Goal: Task Accomplishment & Management: Manage account settings

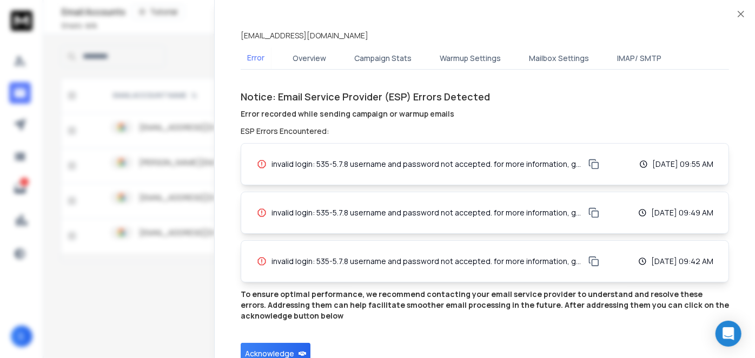
click at [634, 51] on button "IMAP/ SMTP" at bounding box center [638, 58] width 57 height 24
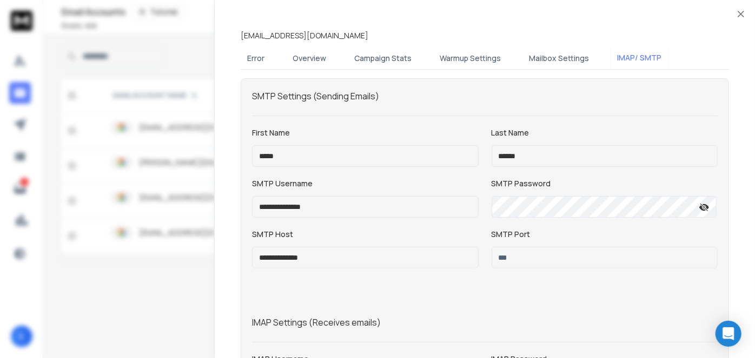
click at [708, 206] on div at bounding box center [707, 208] width 16 height 10
click at [707, 206] on div at bounding box center [707, 208] width 16 height 10
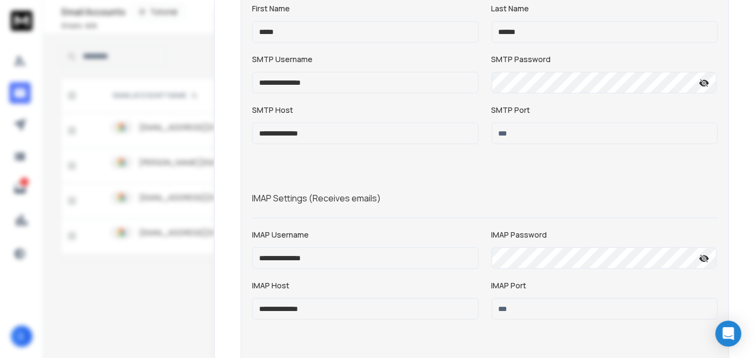
scroll to position [147, 0]
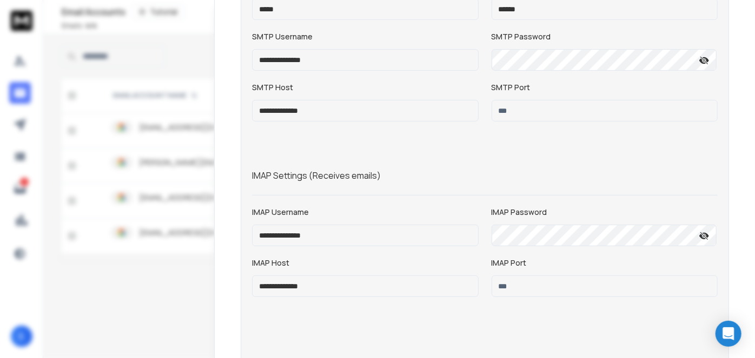
click at [705, 237] on icon at bounding box center [704, 236] width 10 height 10
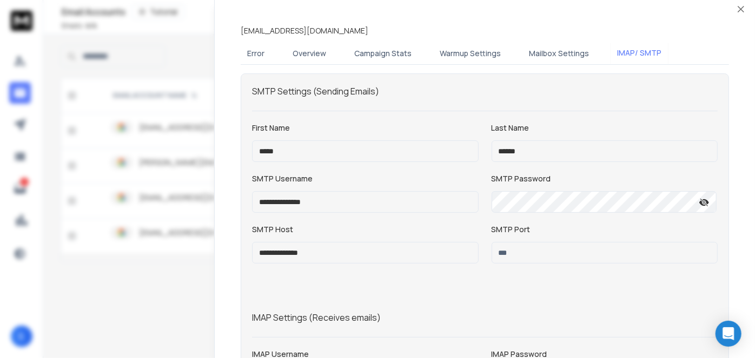
scroll to position [0, 0]
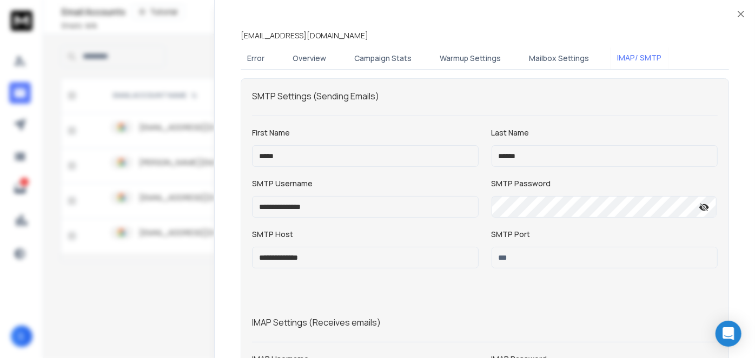
click at [250, 50] on button "Error" at bounding box center [256, 58] width 30 height 24
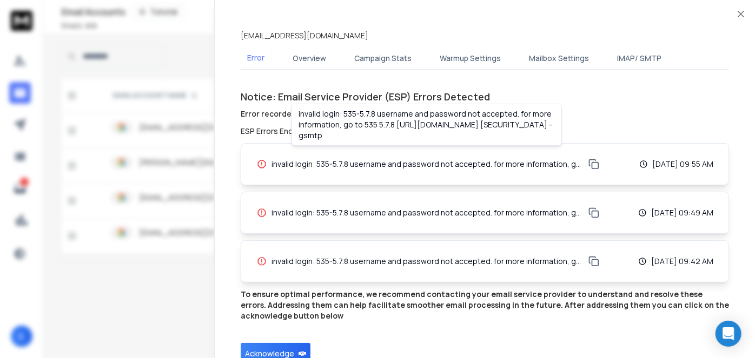
click at [592, 163] on rect at bounding box center [594, 166] width 6 height 6
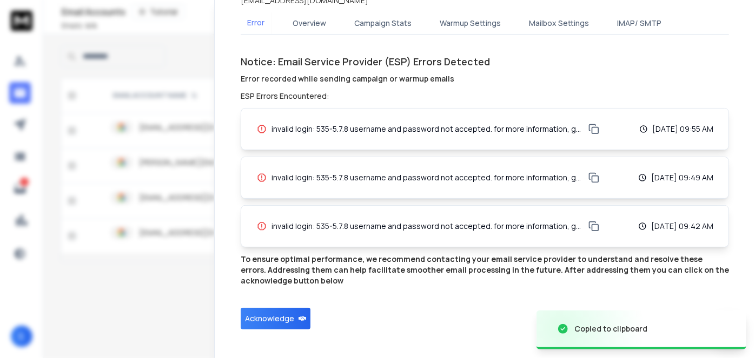
scroll to position [36, 0]
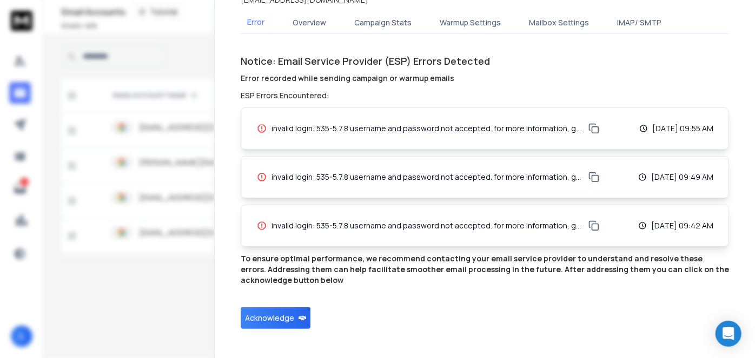
click at [630, 15] on button "IMAP/ SMTP" at bounding box center [638, 23] width 57 height 24
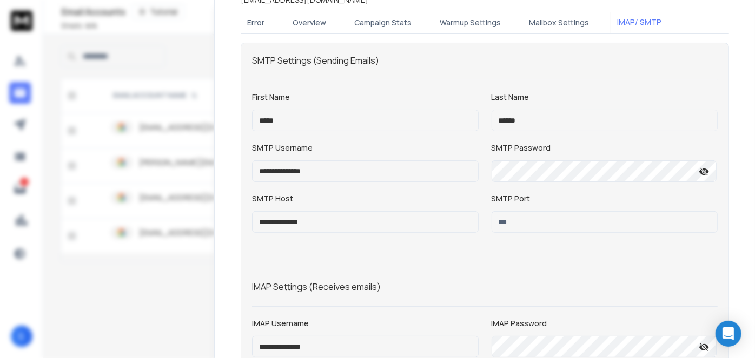
click at [700, 169] on icon at bounding box center [704, 172] width 10 height 6
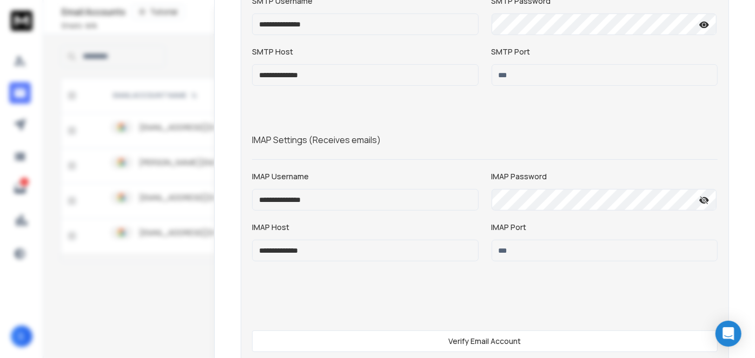
click at [704, 199] on icon at bounding box center [704, 200] width 10 height 6
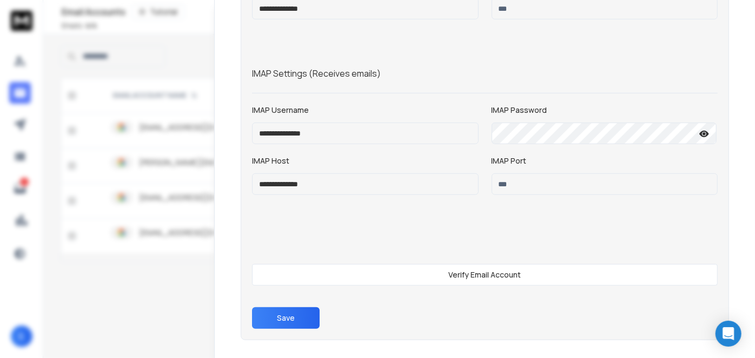
scroll to position [261, 0]
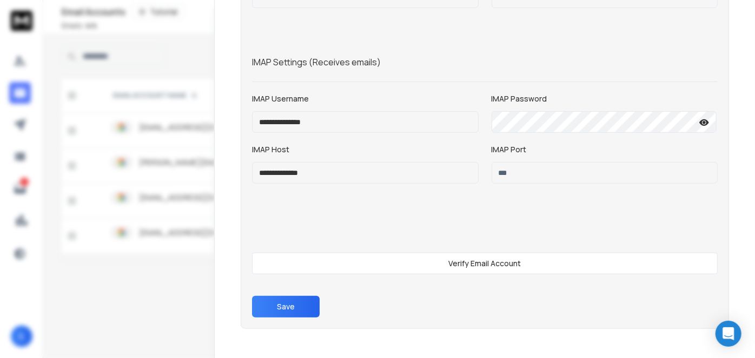
click at [298, 309] on button "Save" at bounding box center [286, 307] width 68 height 22
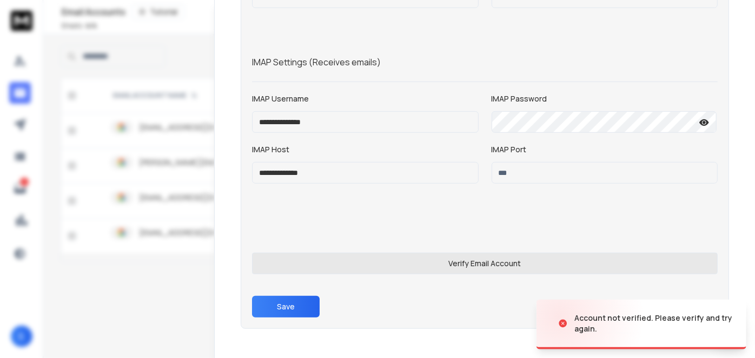
click at [501, 258] on button "Verify Email Account" at bounding box center [484, 264] width 465 height 22
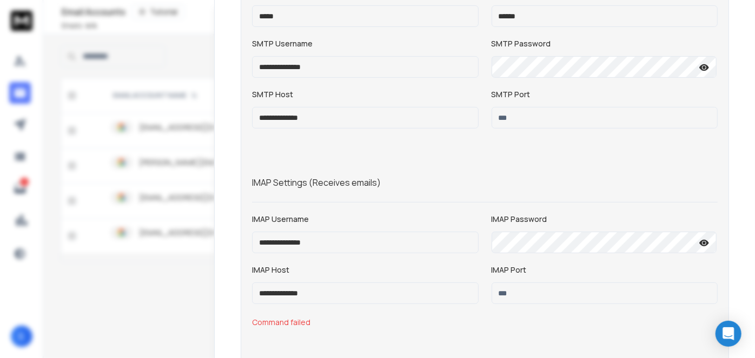
scroll to position [245, 0]
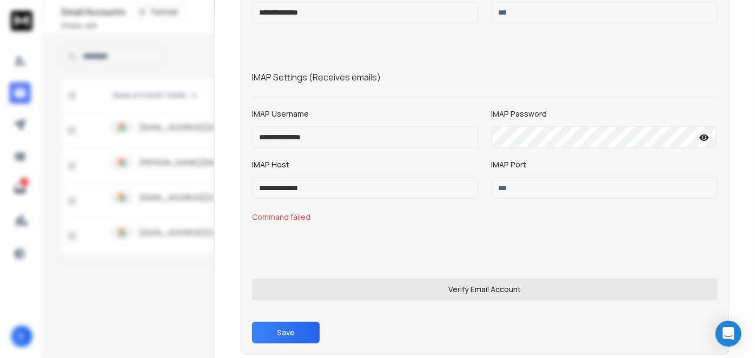
click at [504, 287] on button "Verify Email Account" at bounding box center [484, 290] width 465 height 22
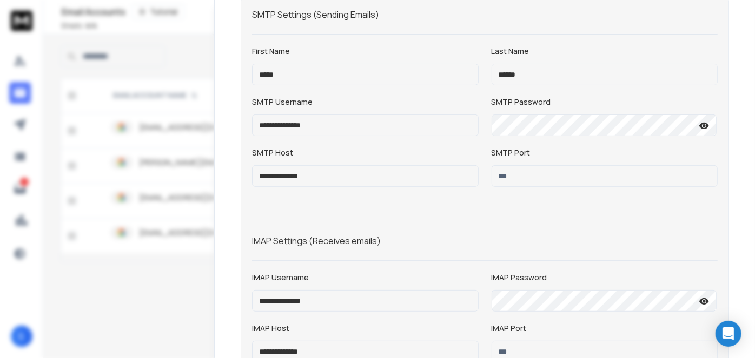
scroll to position [272, 0]
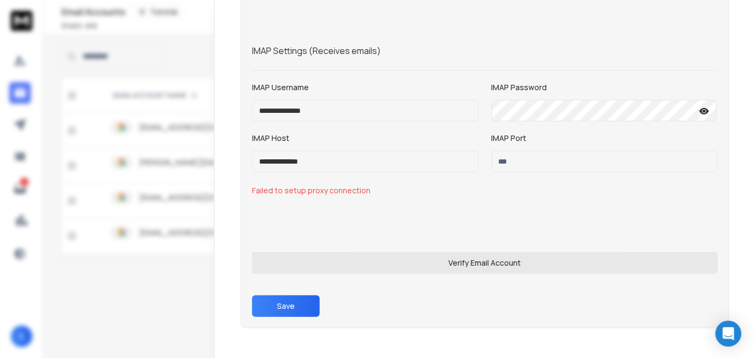
click at [509, 265] on button "Verify Email Account" at bounding box center [484, 263] width 465 height 22
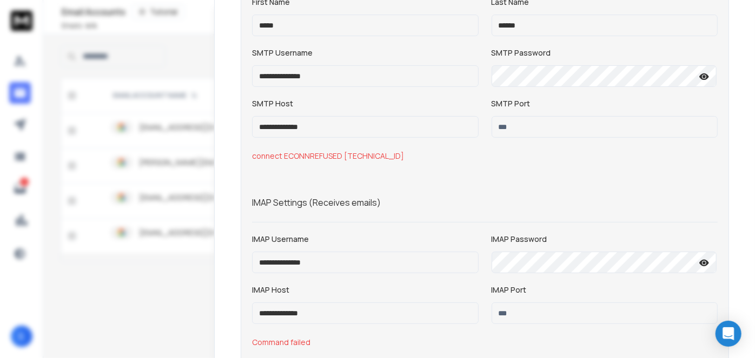
scroll to position [131, 0]
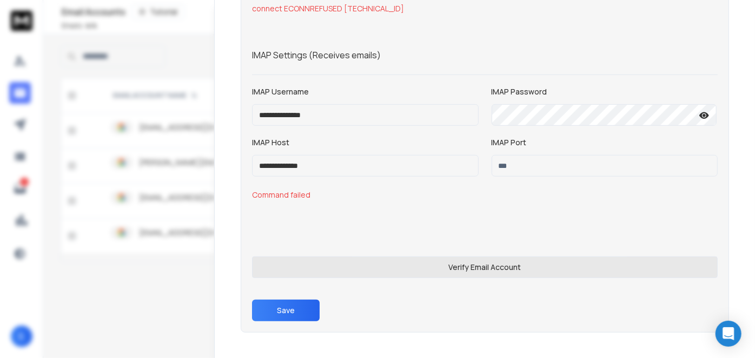
click at [496, 260] on button "Verify Email Account" at bounding box center [484, 268] width 465 height 22
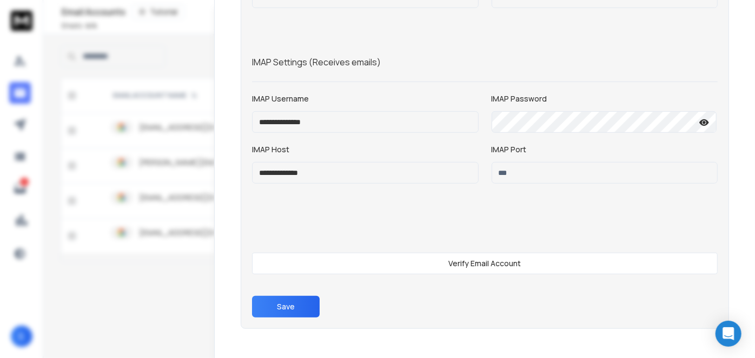
scroll to position [261, 0]
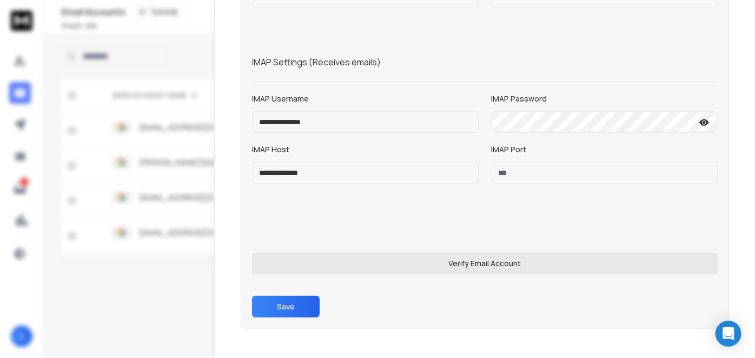
click at [461, 266] on button "Verify Email Account" at bounding box center [484, 264] width 465 height 22
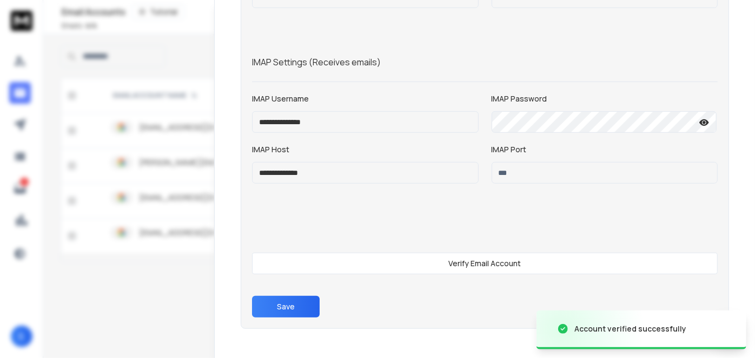
click at [286, 306] on button "Save" at bounding box center [286, 307] width 68 height 22
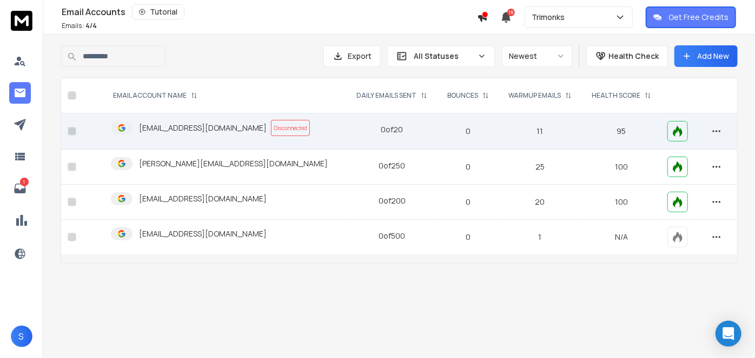
click at [170, 131] on p "[EMAIL_ADDRESS][DOMAIN_NAME]" at bounding box center [203, 128] width 128 height 11
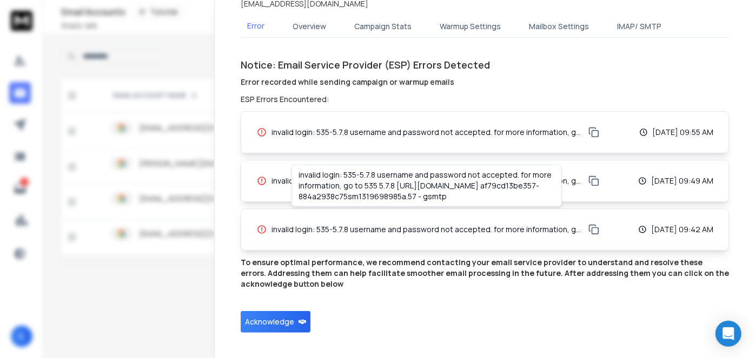
scroll to position [36, 0]
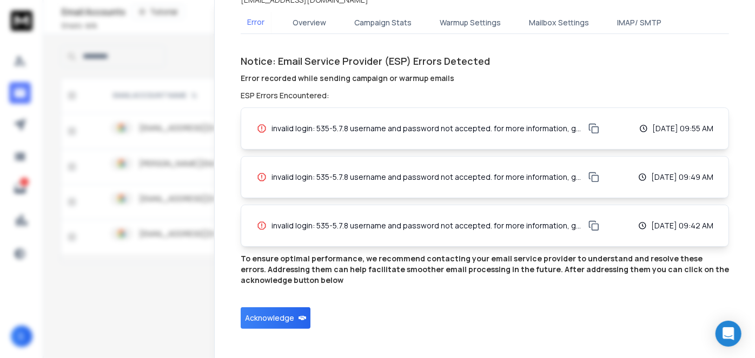
click at [286, 318] on button "Acknowledge" at bounding box center [276, 319] width 70 height 22
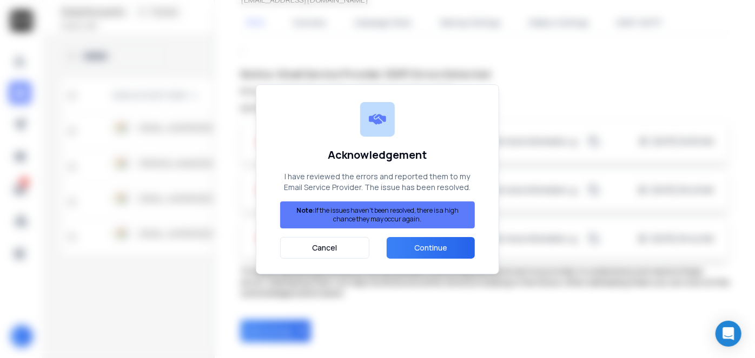
click at [416, 254] on button "Continue" at bounding box center [430, 248] width 88 height 22
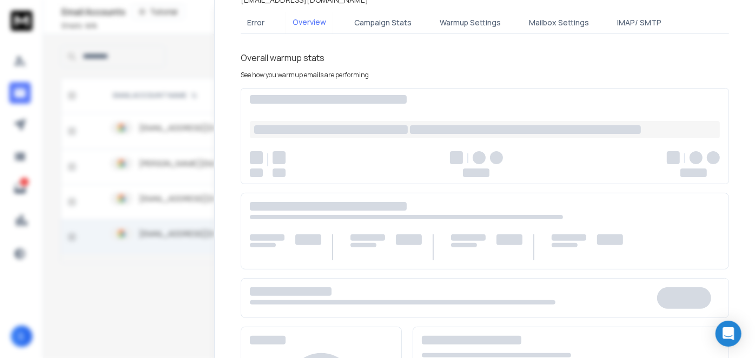
scroll to position [0, 0]
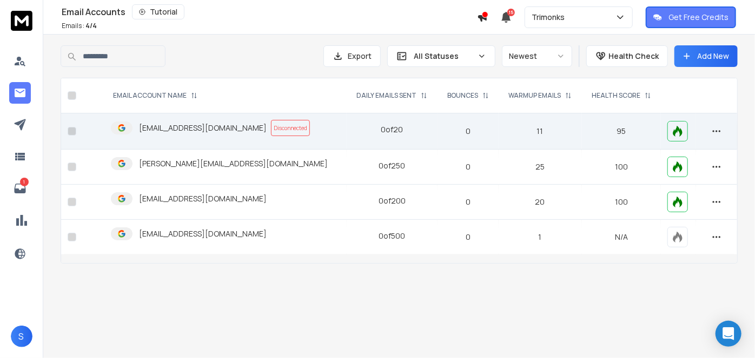
click at [271, 133] on span "Disconnected" at bounding box center [290, 128] width 39 height 16
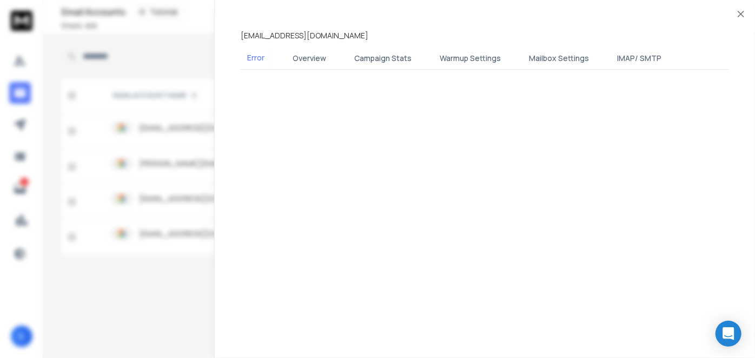
click at [633, 56] on button "IMAP/ SMTP" at bounding box center [638, 58] width 57 height 24
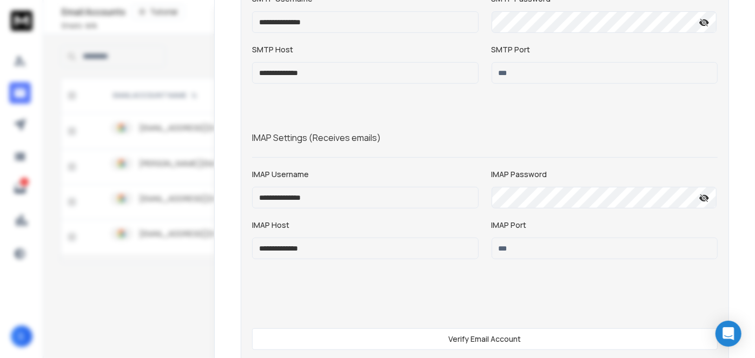
scroll to position [261, 0]
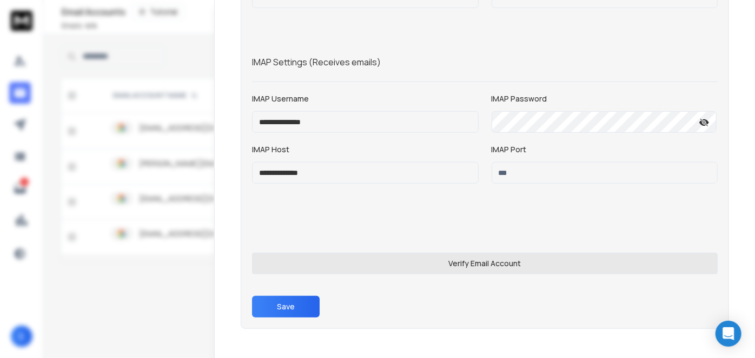
click at [445, 269] on button "Verify Email Account" at bounding box center [484, 264] width 465 height 22
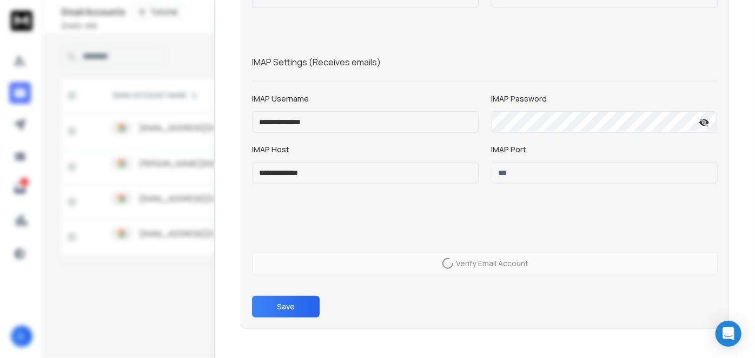
scroll to position [64, 0]
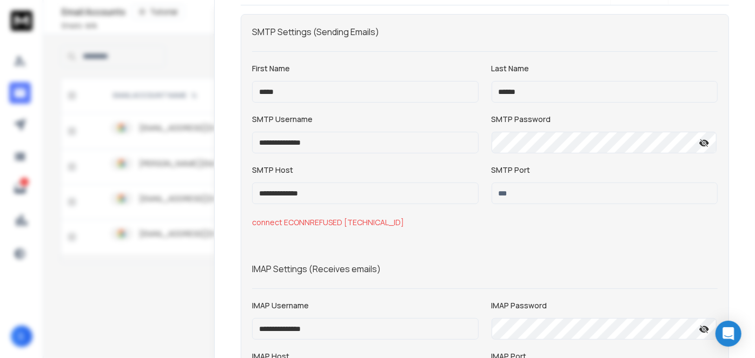
click at [702, 142] on icon at bounding box center [704, 143] width 10 height 10
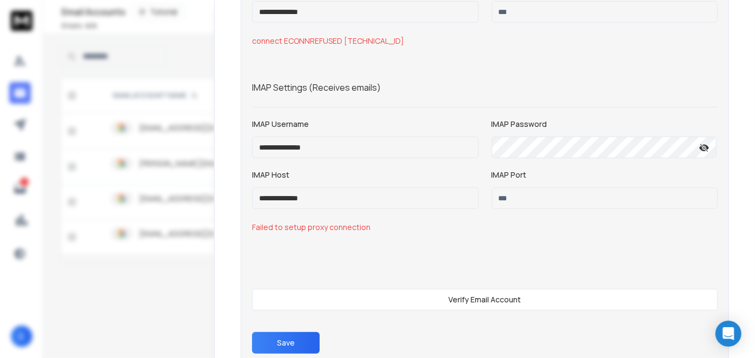
scroll to position [261, 0]
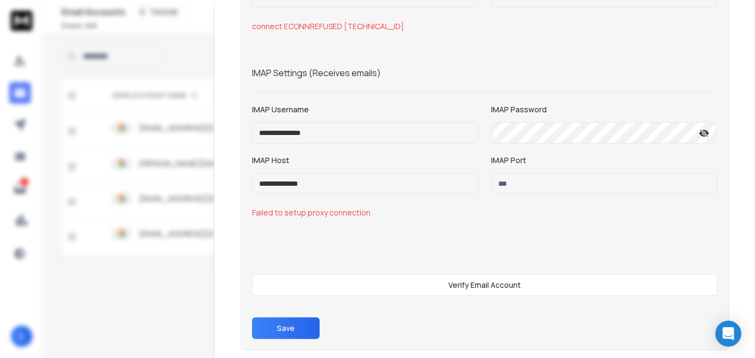
click at [700, 132] on icon at bounding box center [704, 134] width 10 height 10
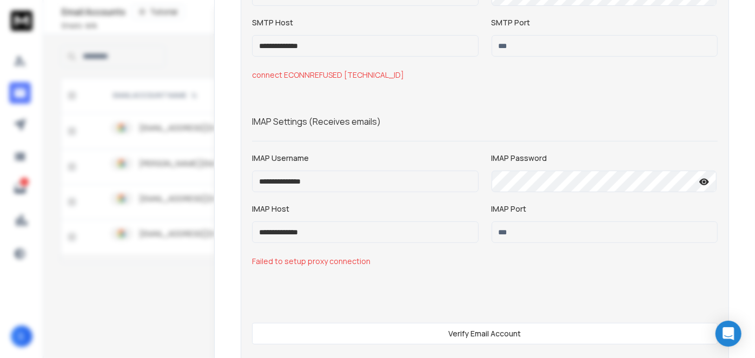
click at [361, 261] on span "Failed to setup proxy connection" at bounding box center [484, 261] width 465 height 11
copy span "Failed to setup proxy connection"
click at [356, 72] on span "connect ECONNREFUSED 45.150.223.100:17313" at bounding box center [484, 75] width 465 height 11
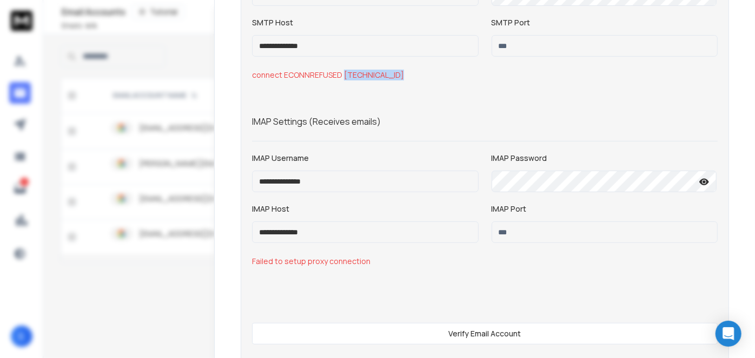
click at [356, 72] on span "connect ECONNREFUSED 45.150.223.100:17313" at bounding box center [484, 75] width 465 height 11
copy span "connect ECONNREFUSED 45.150.223.100:17313"
click at [343, 274] on form "**********" at bounding box center [484, 146] width 465 height 484
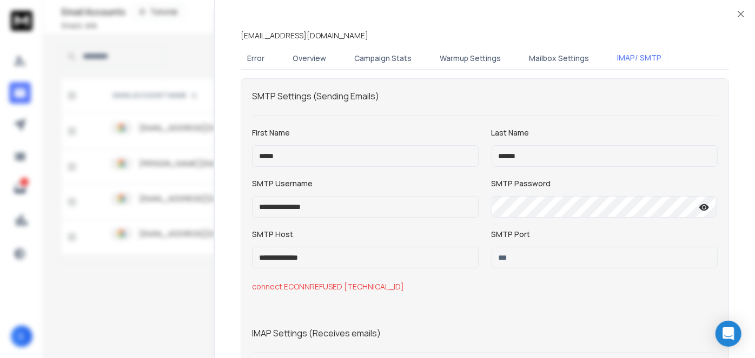
scroll to position [0, 0]
click at [560, 55] on button "Mailbox Settings" at bounding box center [558, 58] width 73 height 24
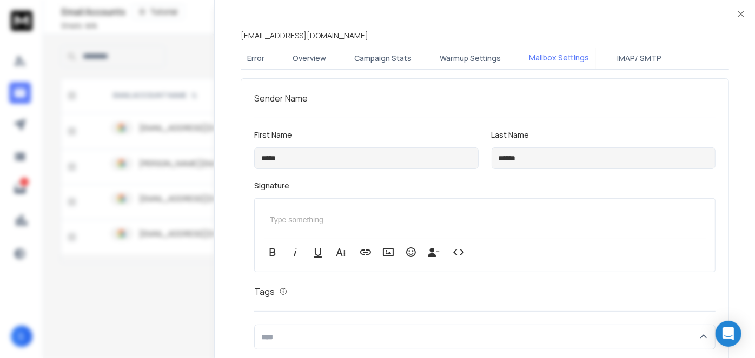
click at [477, 55] on button "Warmup Settings" at bounding box center [470, 58] width 74 height 24
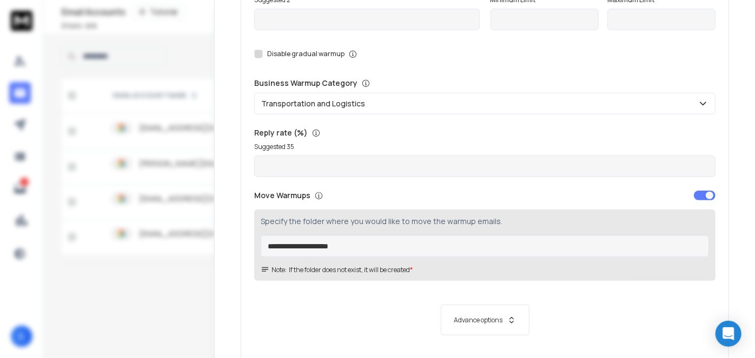
scroll to position [311, 0]
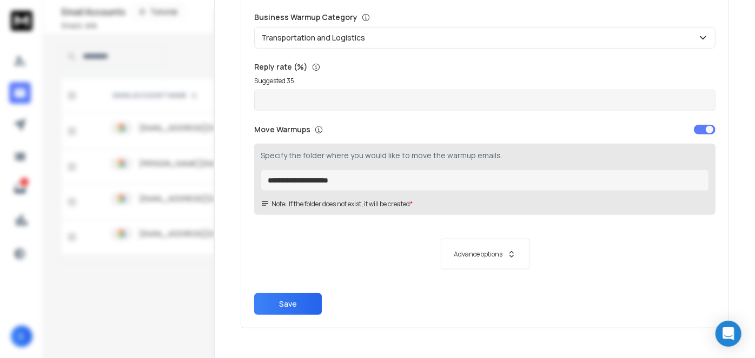
click at [493, 257] on p "Advance options" at bounding box center [478, 254] width 49 height 9
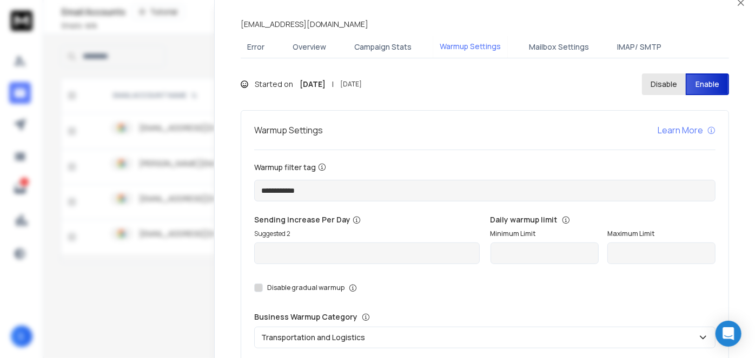
scroll to position [0, 0]
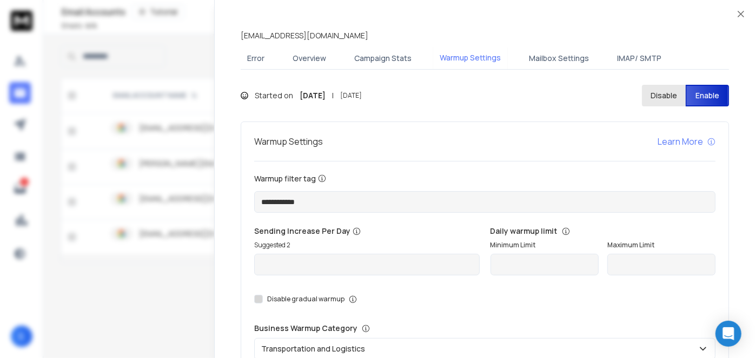
click at [645, 51] on button "IMAP/ SMTP" at bounding box center [638, 58] width 57 height 24
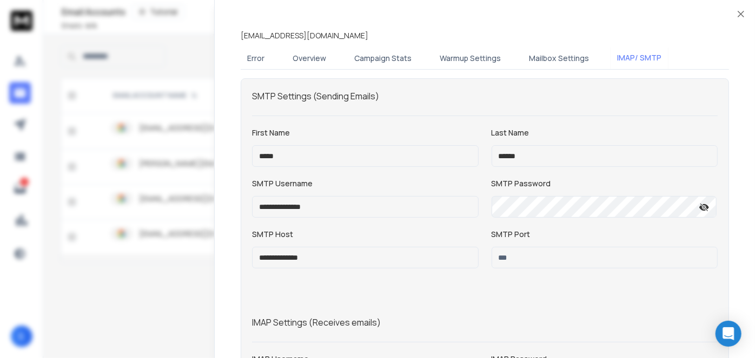
click at [565, 50] on button "Mailbox Settings" at bounding box center [558, 58] width 73 height 24
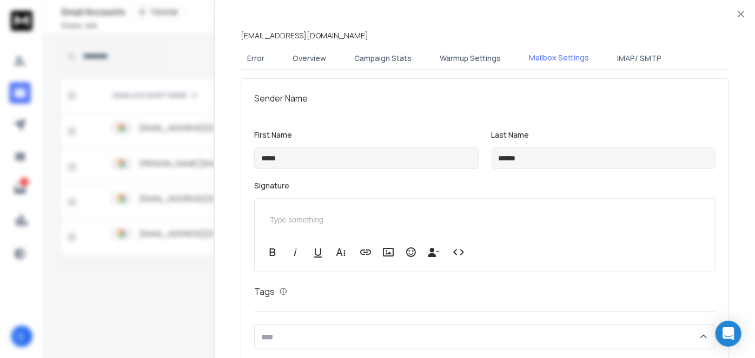
click at [260, 51] on button "Error" at bounding box center [256, 58] width 30 height 24
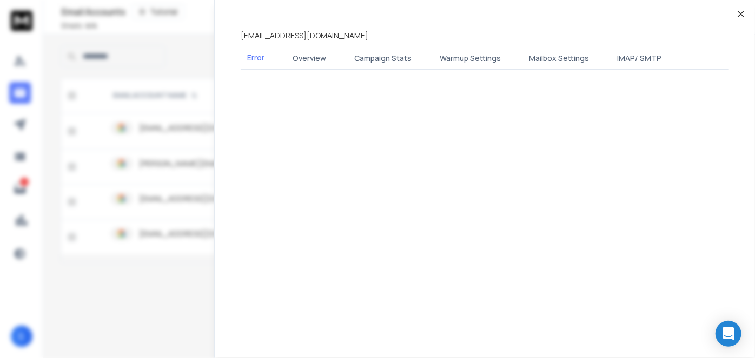
click at [738, 13] on icon "button" at bounding box center [740, 13] width 5 height 5
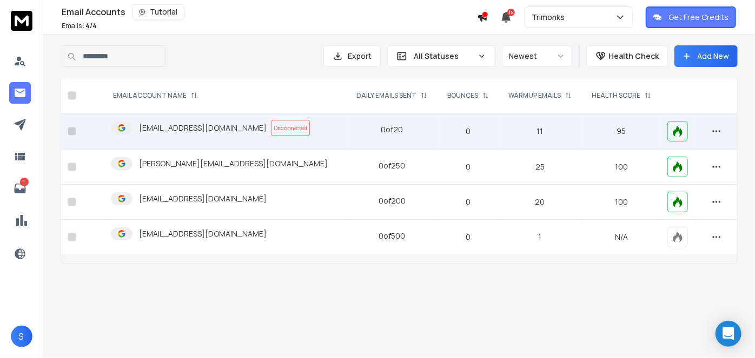
click at [271, 128] on span "Disconnected" at bounding box center [290, 128] width 39 height 16
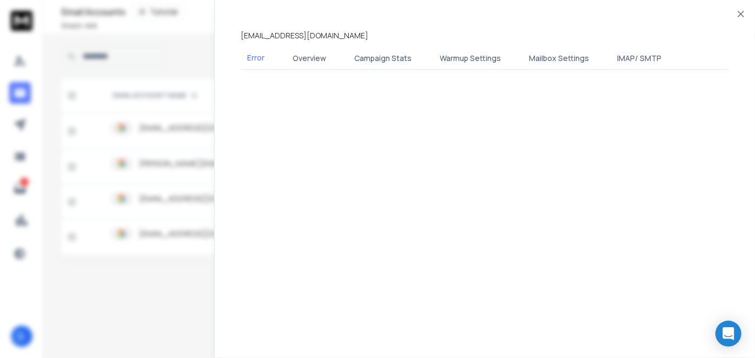
click at [626, 57] on button "IMAP/ SMTP" at bounding box center [638, 58] width 57 height 24
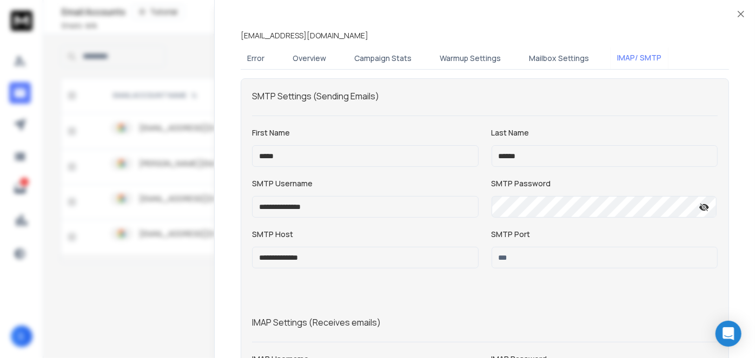
scroll to position [261, 0]
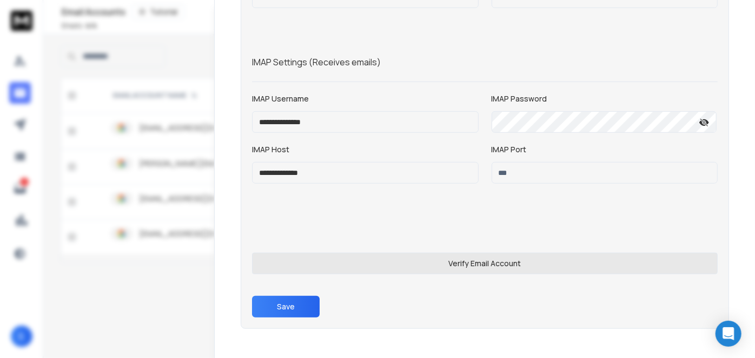
click at [488, 259] on button "Verify Email Account" at bounding box center [484, 264] width 465 height 22
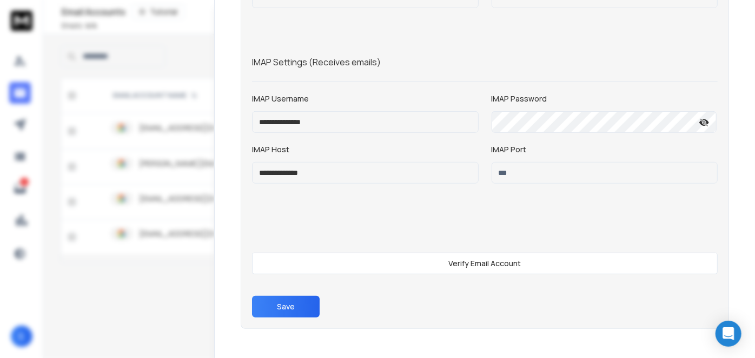
click at [295, 313] on button "Save" at bounding box center [286, 307] width 68 height 22
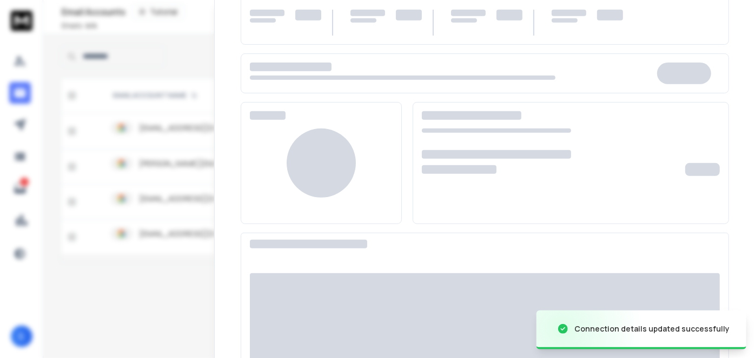
scroll to position [202, 0]
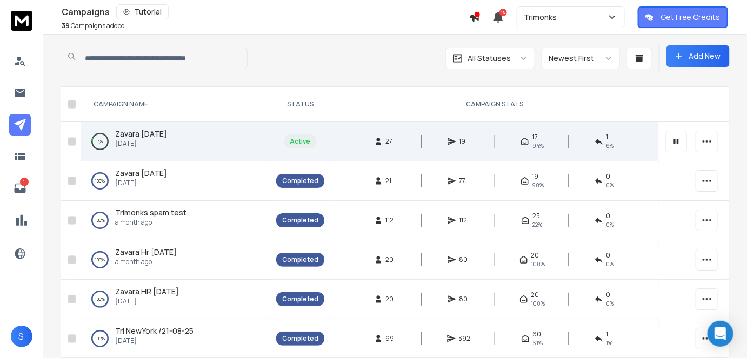
click at [143, 139] on p "7 days ago" at bounding box center [141, 143] width 52 height 9
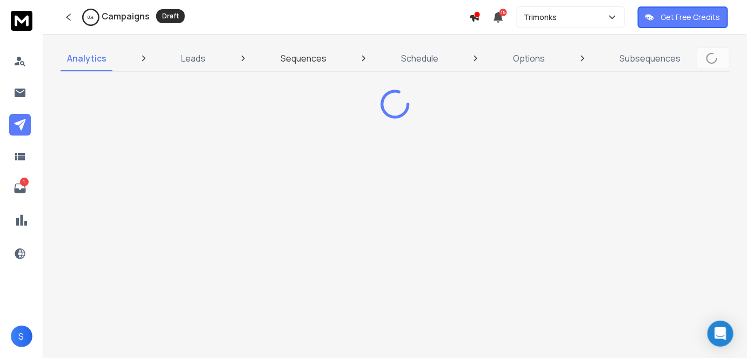
click at [308, 59] on p "Sequences" at bounding box center [304, 58] width 46 height 13
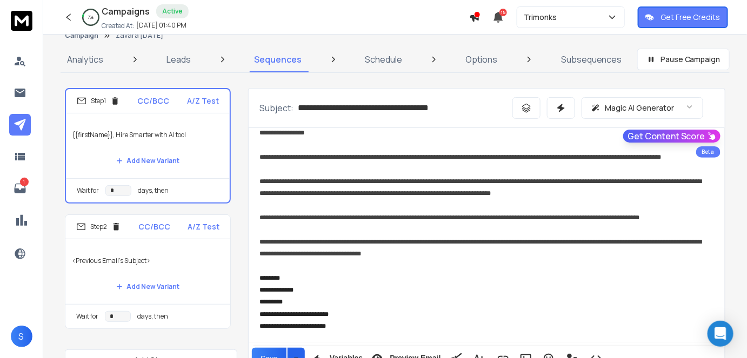
scroll to position [49, 0]
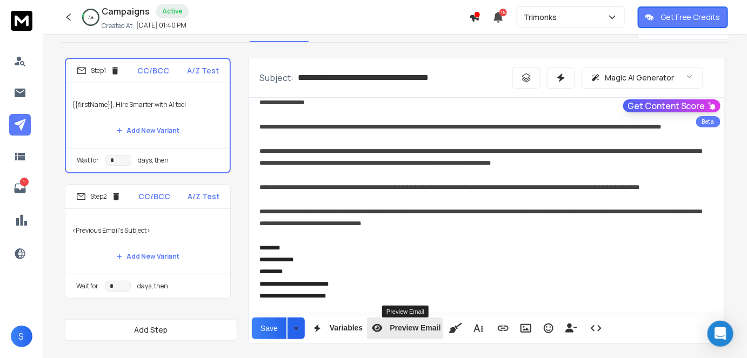
click at [422, 329] on span "Preview Email" at bounding box center [415, 328] width 55 height 9
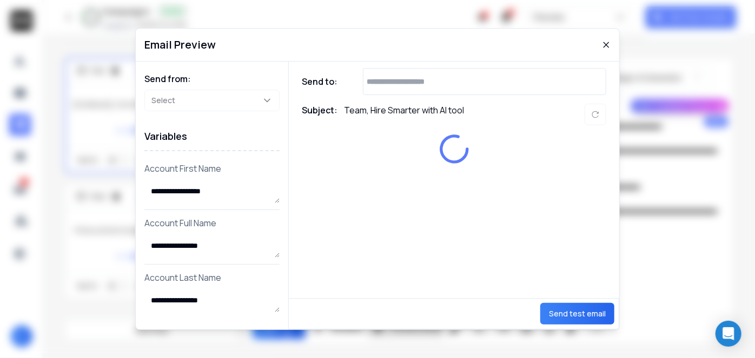
type textarea "**********"
type textarea "********"
type textarea "**********"
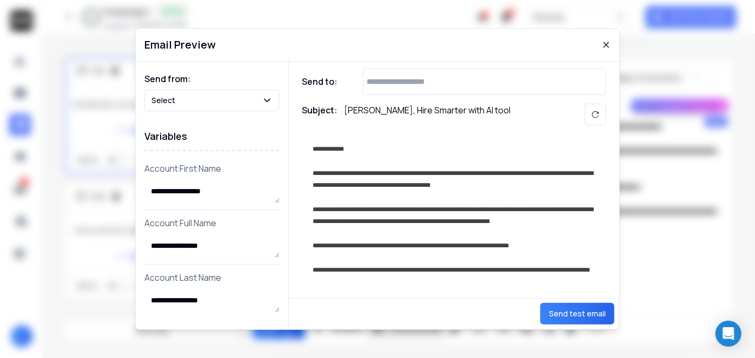
type textarea "****"
type textarea "**********"
type textarea "******"
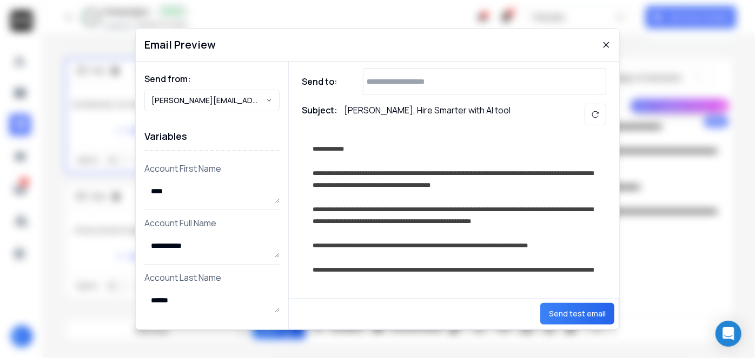
click at [402, 80] on input at bounding box center [484, 81] width 236 height 19
click at [405, 86] on input "**********" at bounding box center [484, 81] width 236 height 19
type input "**********"
click at [585, 310] on button "Send test email" at bounding box center [577, 314] width 74 height 22
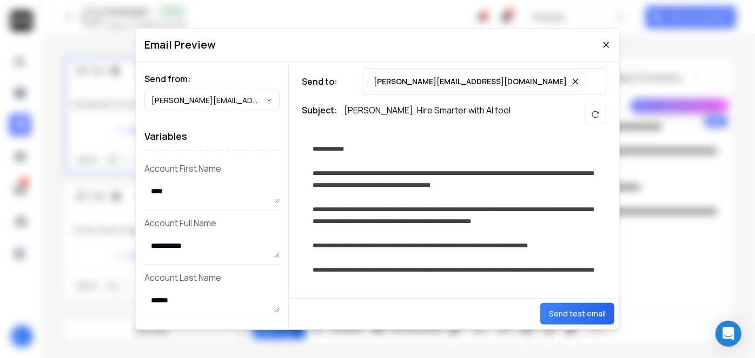
click at [605, 45] on icon at bounding box center [606, 45] width 9 height 9
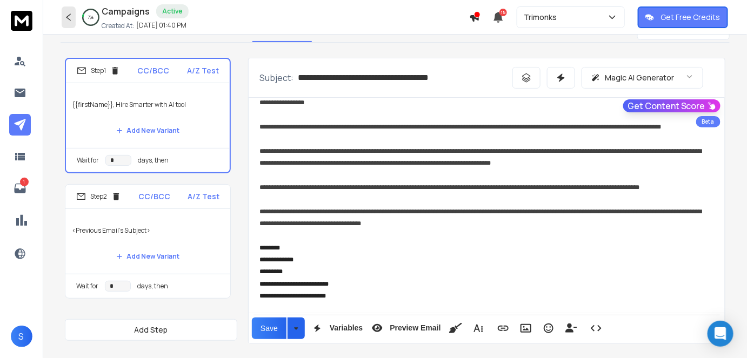
click at [70, 18] on icon at bounding box center [69, 17] width 10 height 10
